Goal: Check status

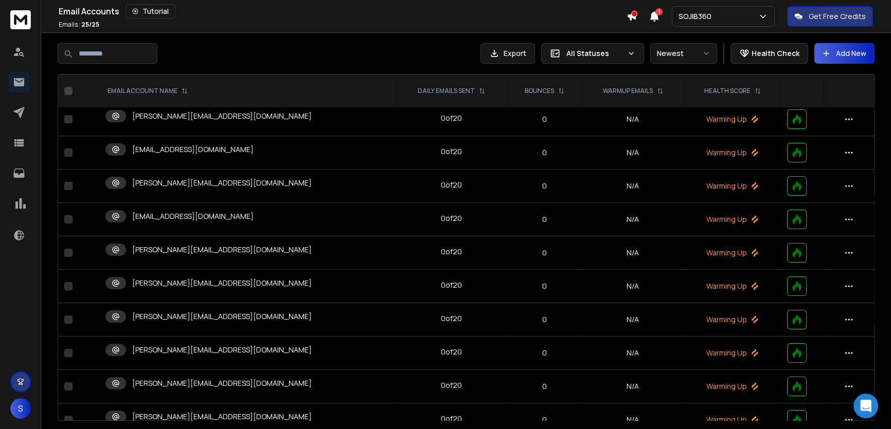
scroll to position [280, 0]
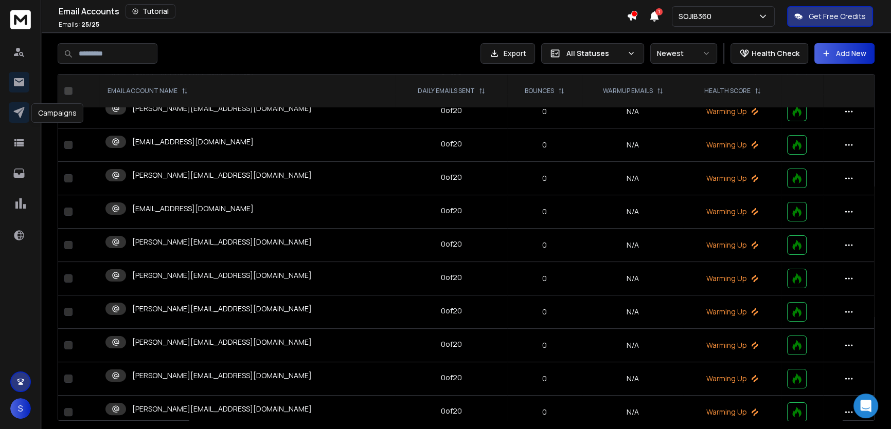
click at [10, 119] on link at bounding box center [19, 112] width 21 height 21
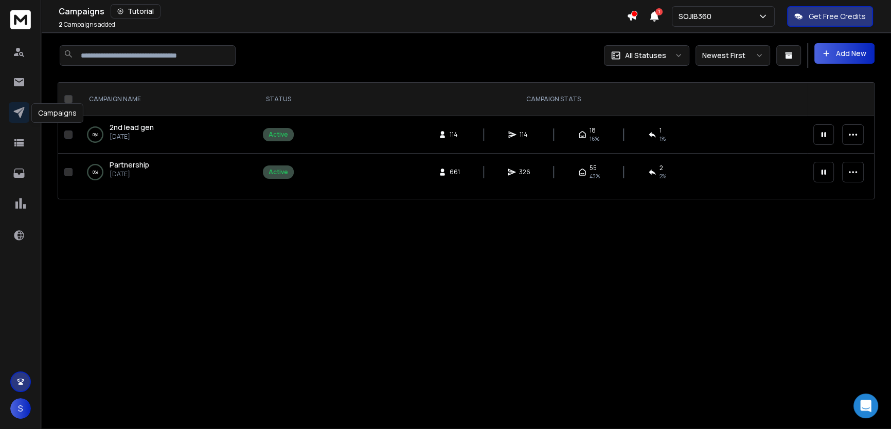
click at [156, 126] on div "0 % 2nd lead gen [DATE]" at bounding box center [166, 134] width 159 height 25
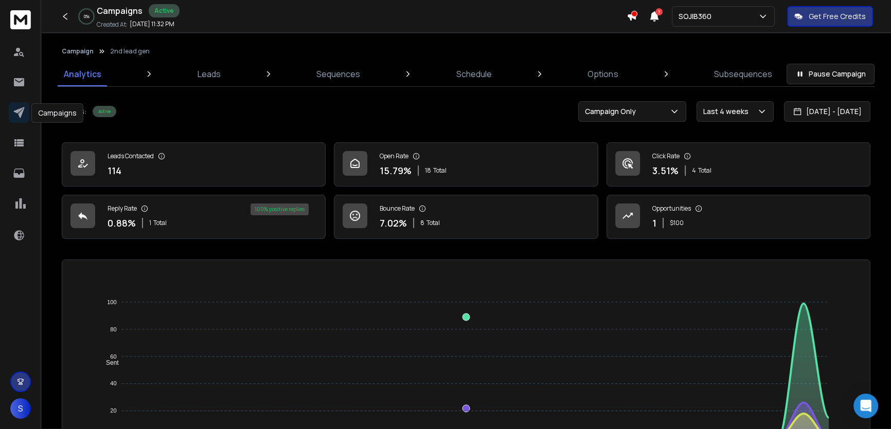
click at [7, 109] on div "S" at bounding box center [20, 214] width 41 height 429
click at [10, 110] on link at bounding box center [19, 112] width 21 height 21
